Goal: Navigation & Orientation: Find specific page/section

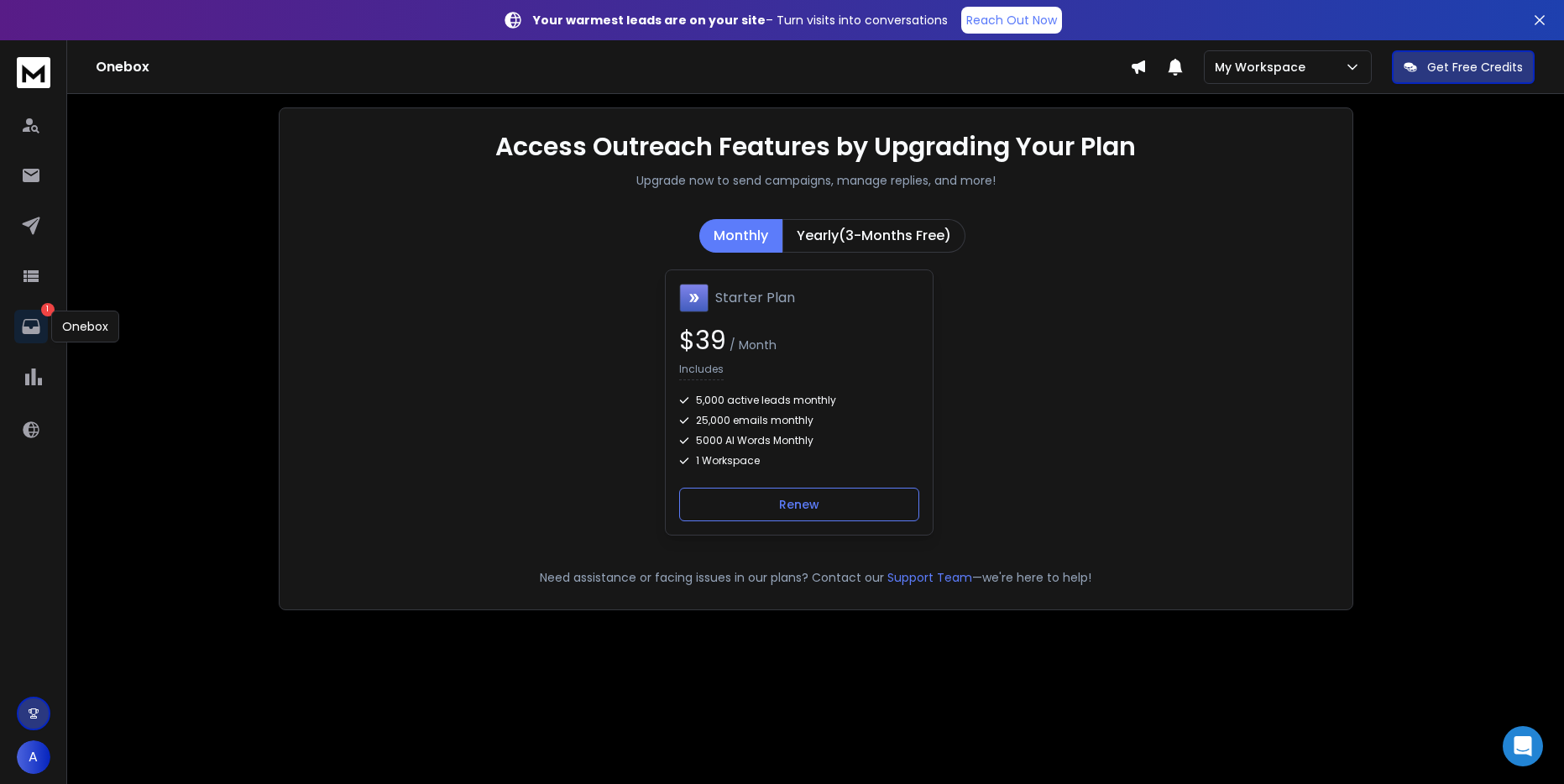
click at [30, 321] on icon at bounding box center [30, 326] width 20 height 20
click at [36, 331] on icon at bounding box center [30, 326] width 18 height 15
click at [28, 128] on icon at bounding box center [31, 129] width 17 height 9
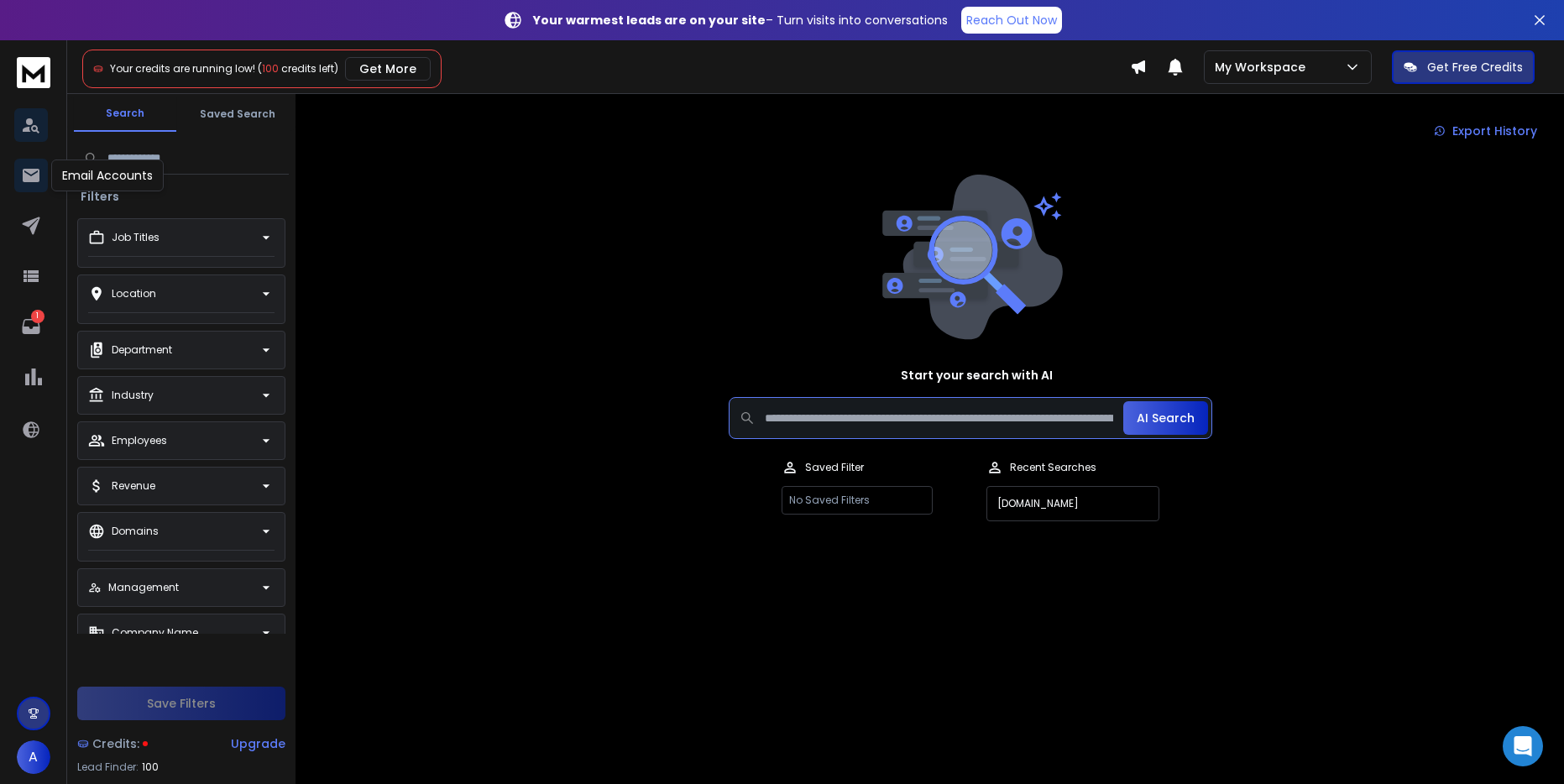
click at [34, 175] on icon at bounding box center [31, 175] width 17 height 13
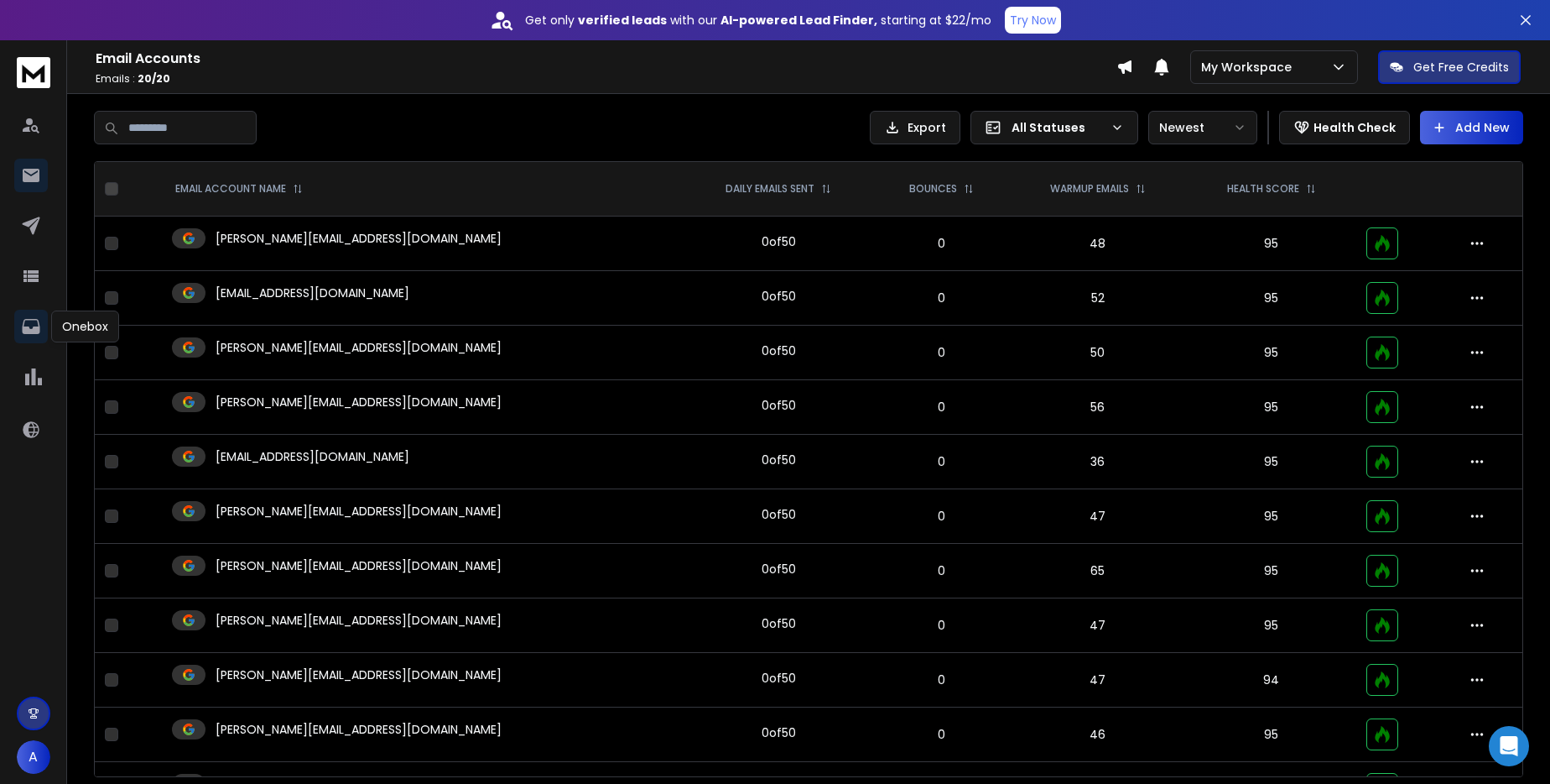
click at [30, 331] on icon at bounding box center [30, 326] width 18 height 15
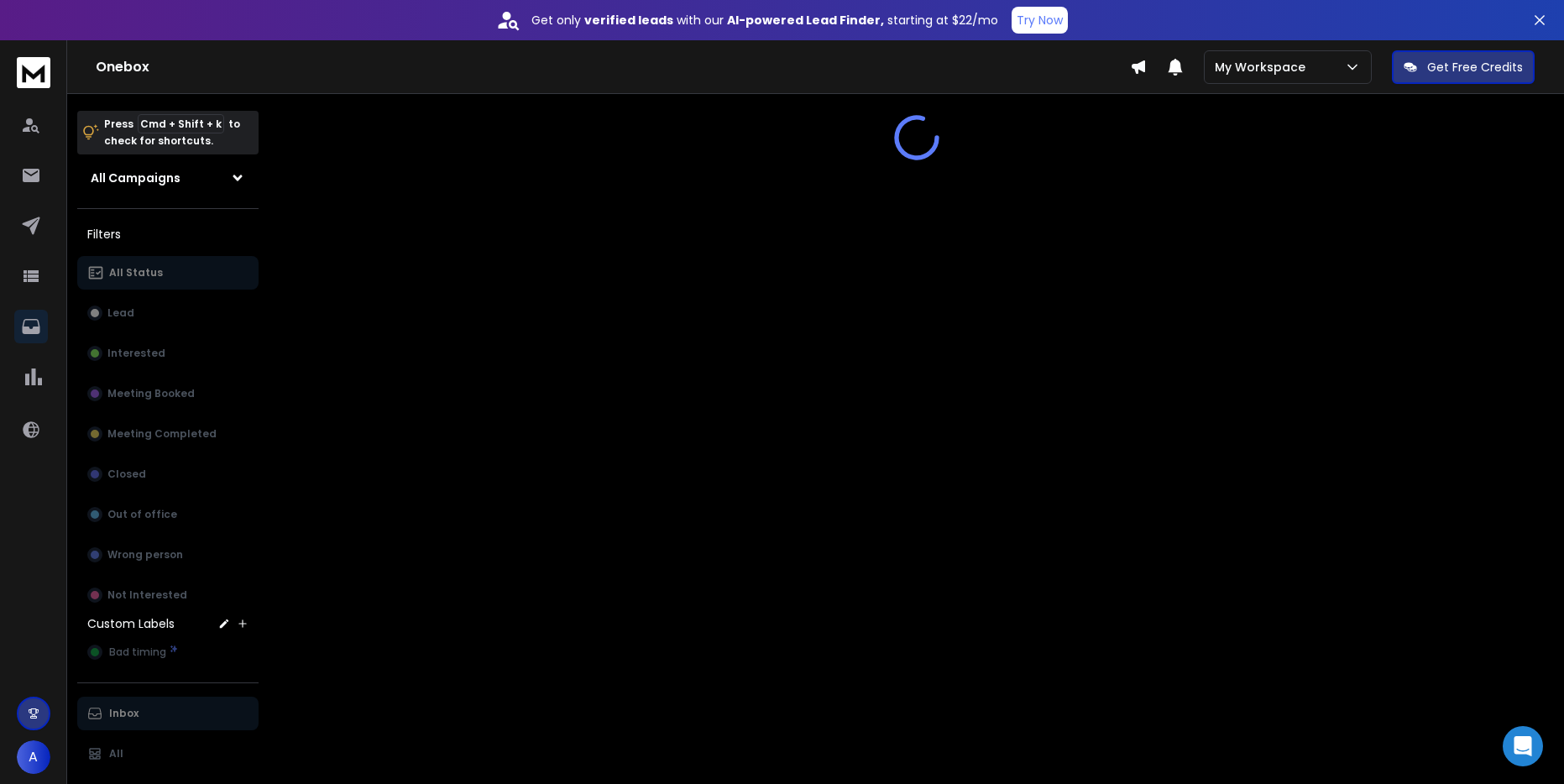
click at [1536, 25] on icon at bounding box center [1539, 20] width 15 height 15
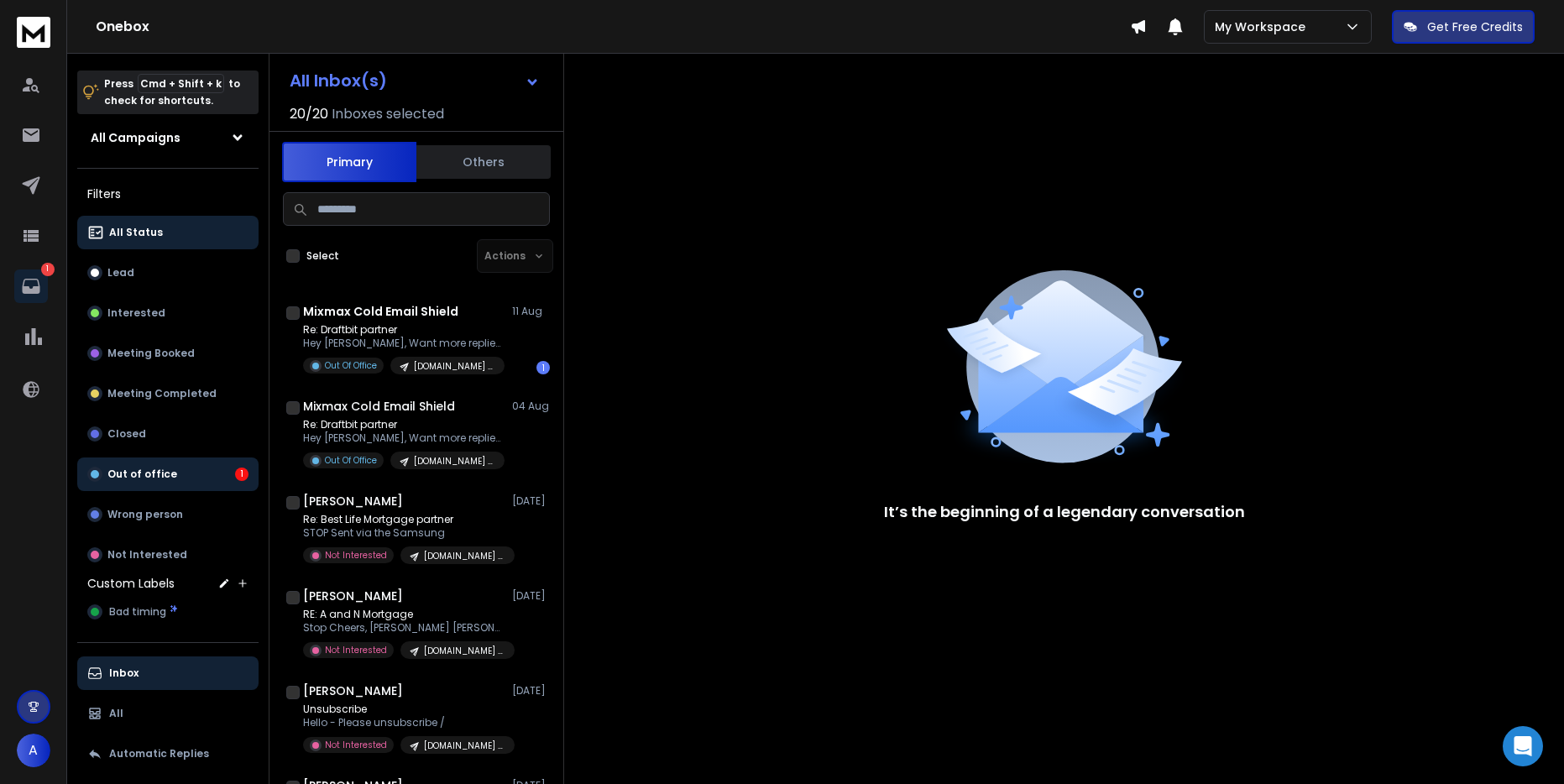
click at [151, 467] on p "Out of office" at bounding box center [141, 474] width 69 height 13
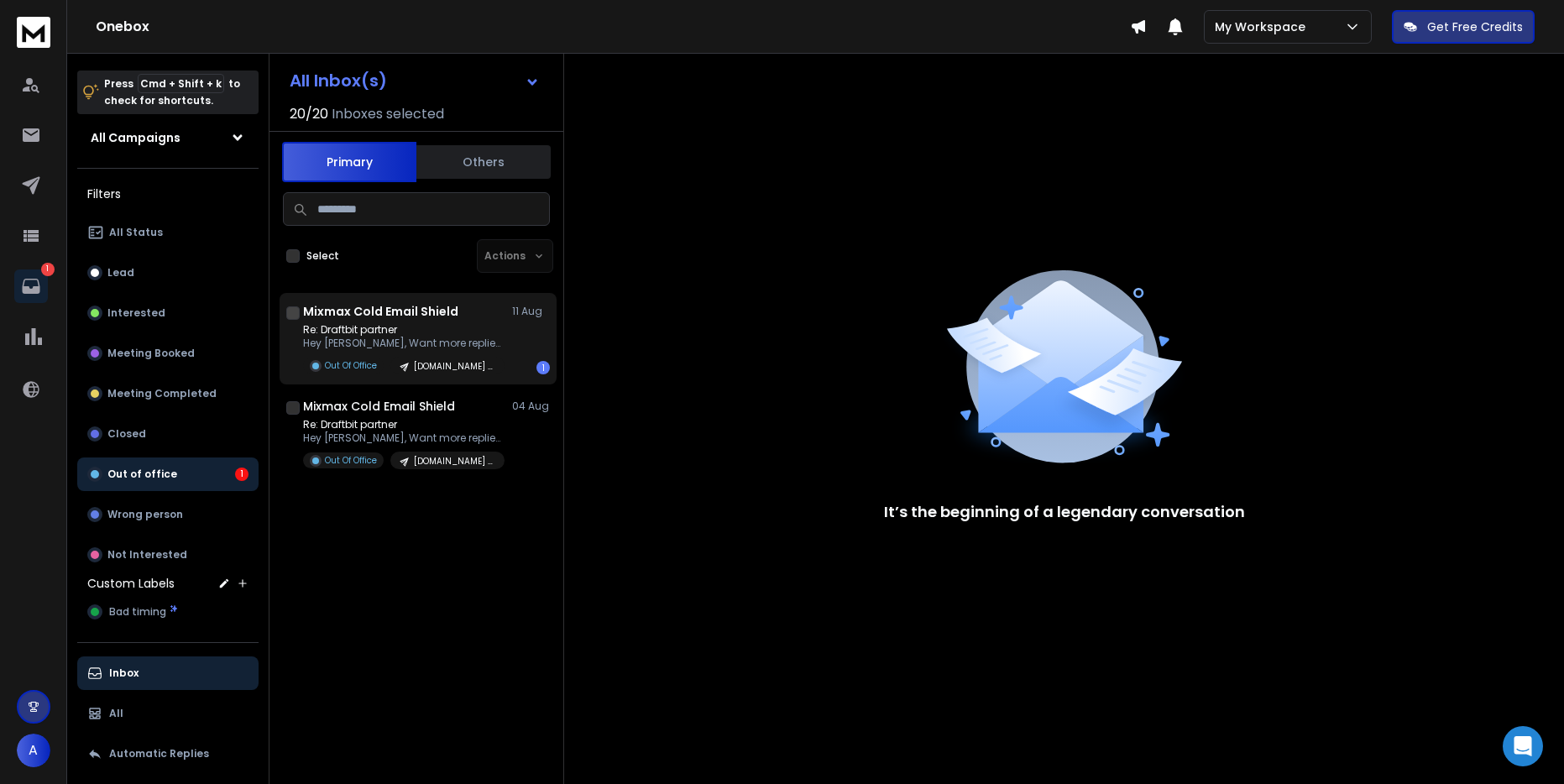
click at [488, 358] on div "[DOMAIN_NAME] Lookalikes - CS" at bounding box center [448, 365] width 114 height 18
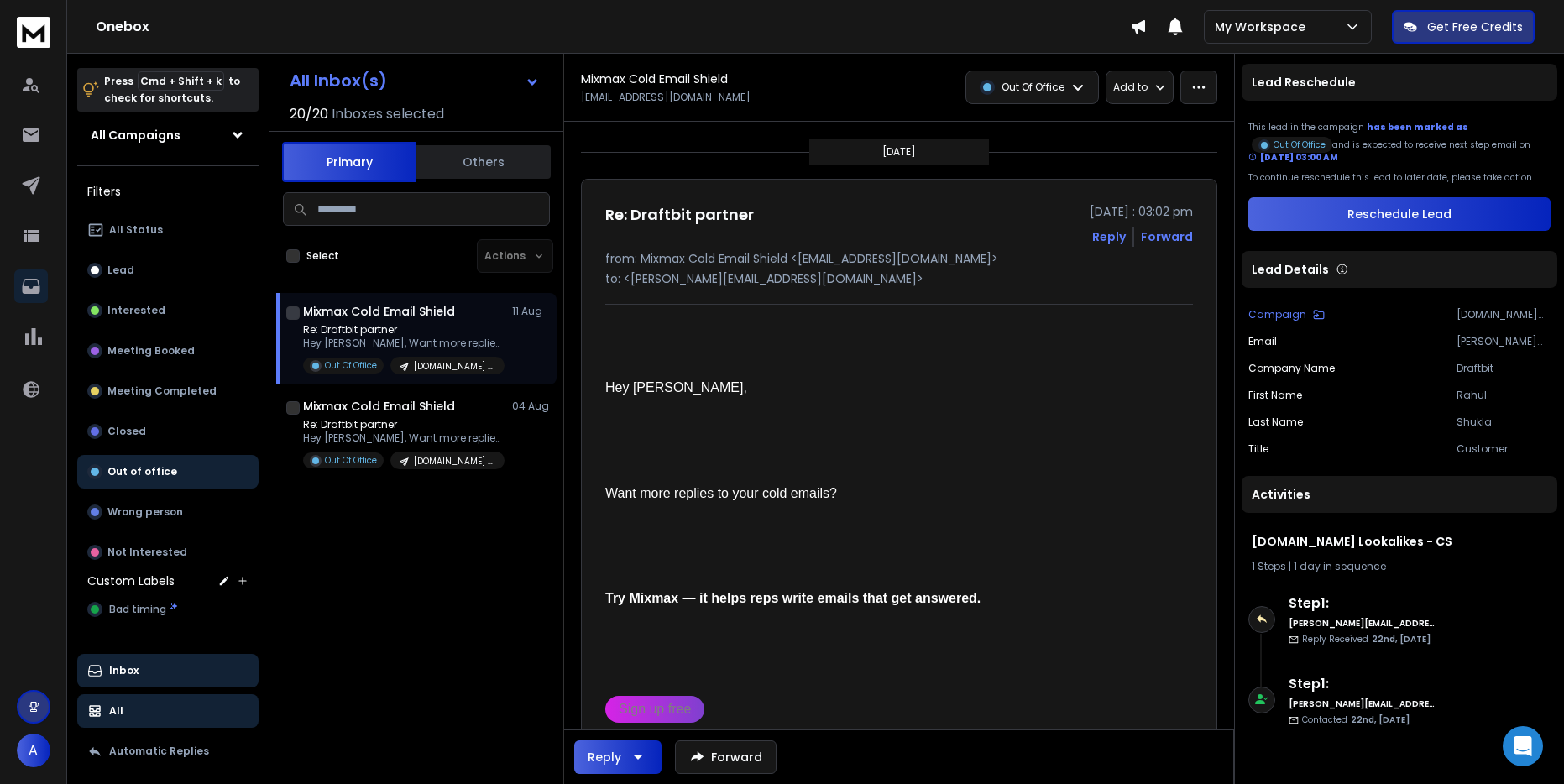
scroll to position [4, 0]
click at [122, 705] on button "All" at bounding box center [167, 709] width 181 height 33
